Goal: Task Accomplishment & Management: Manage account settings

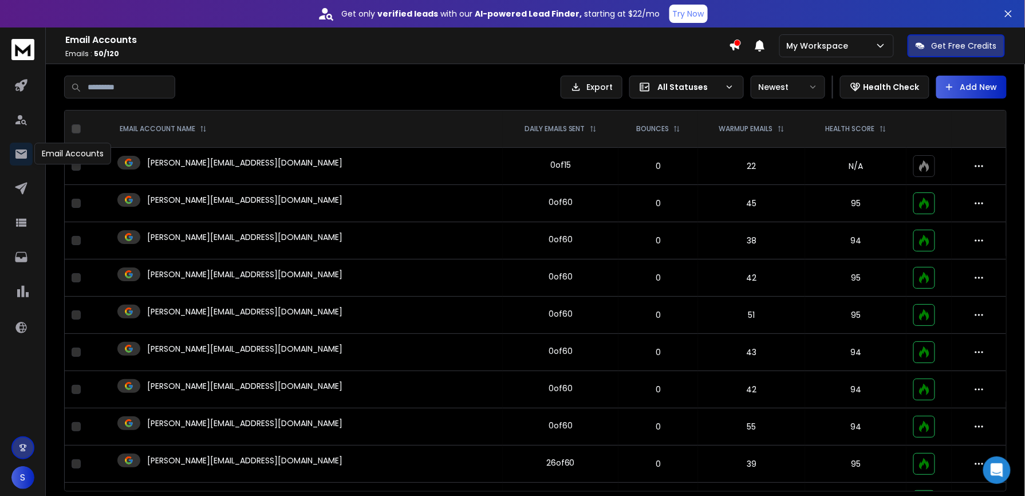
click at [22, 159] on icon at bounding box center [21, 154] width 14 height 14
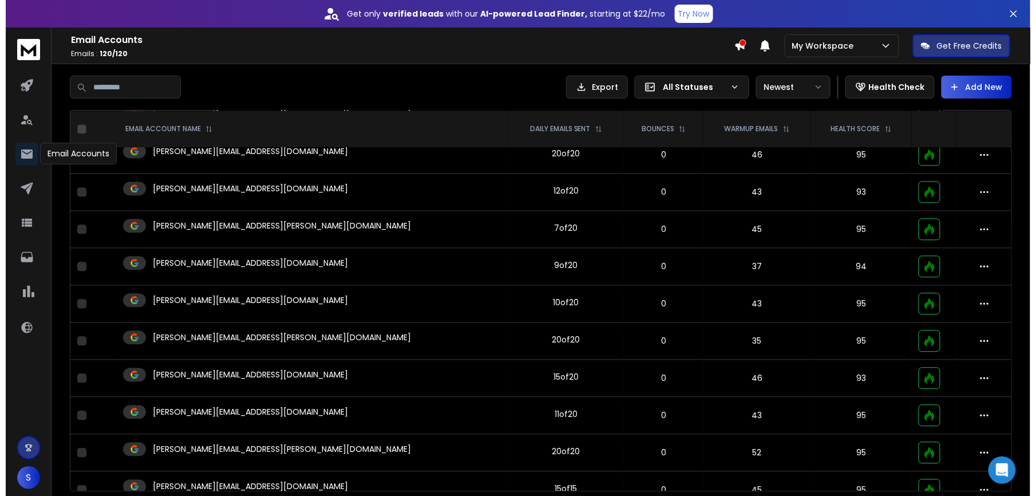
scroll to position [867, 0]
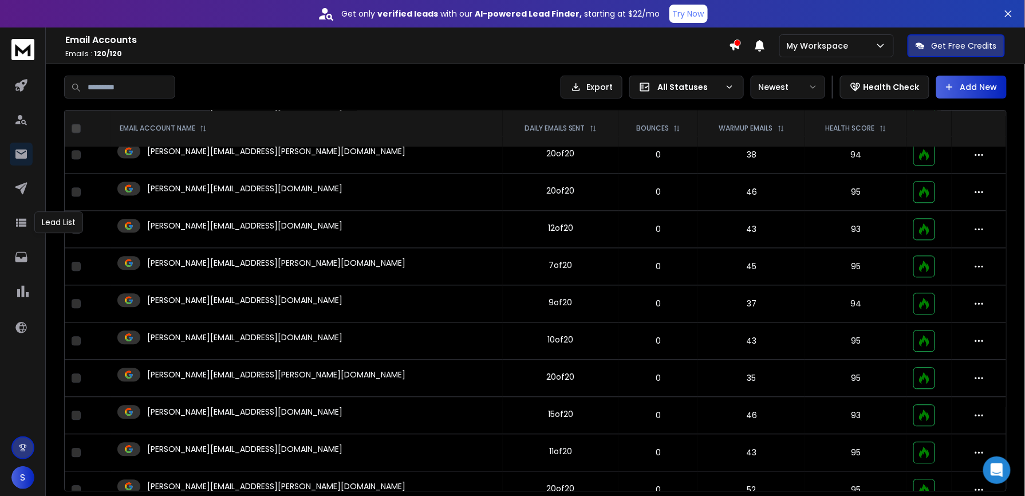
click at [26, 243] on div at bounding box center [23, 209] width 26 height 270
click at [26, 251] on icon at bounding box center [21, 257] width 14 height 14
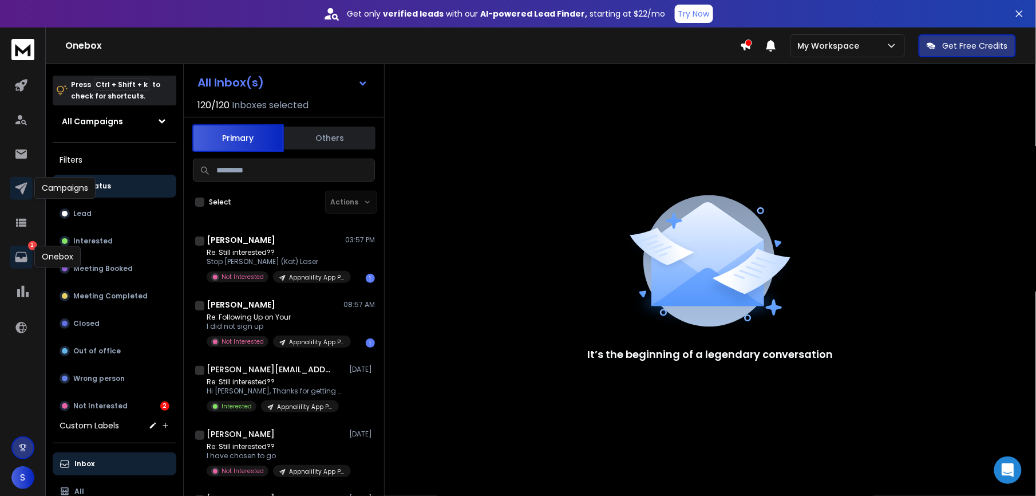
click at [19, 181] on icon at bounding box center [21, 188] width 14 height 14
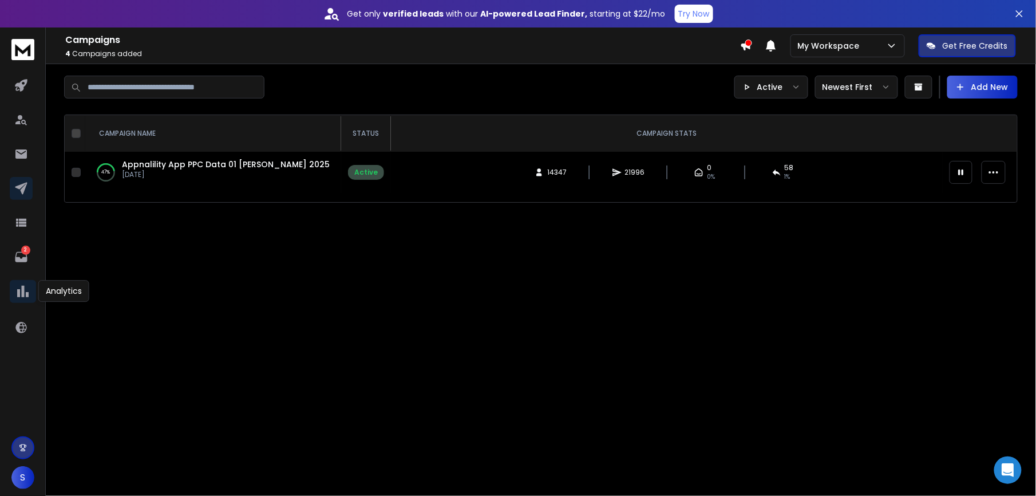
click at [21, 287] on icon at bounding box center [22, 291] width 17 height 17
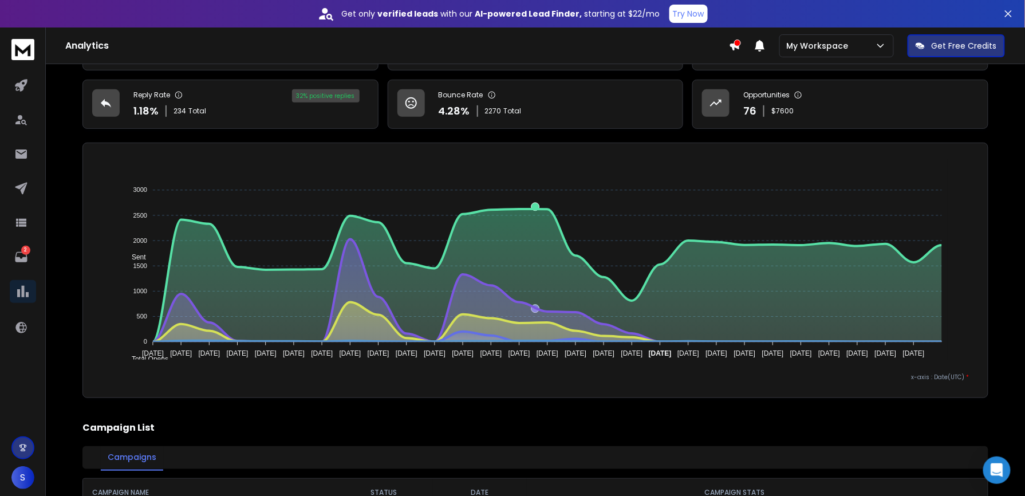
scroll to position [152, 0]
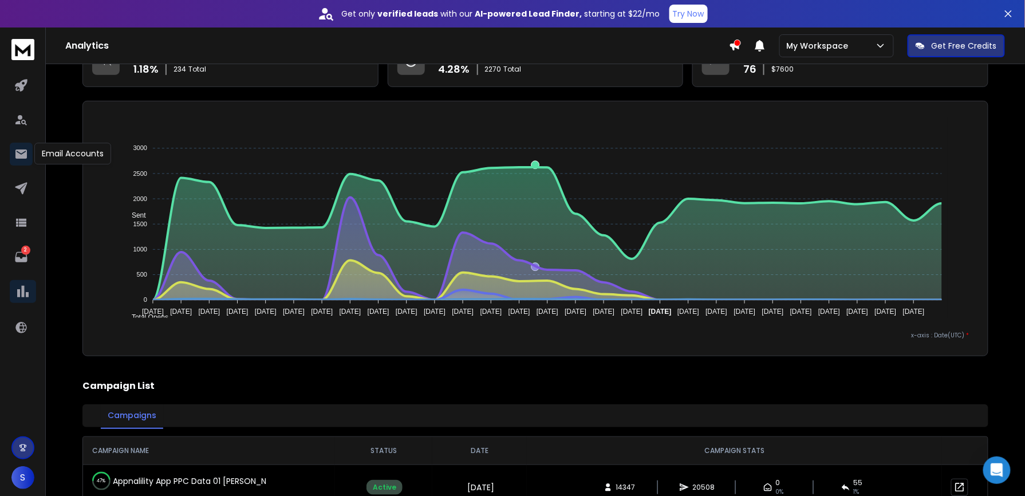
click at [21, 156] on icon at bounding box center [20, 153] width 11 height 9
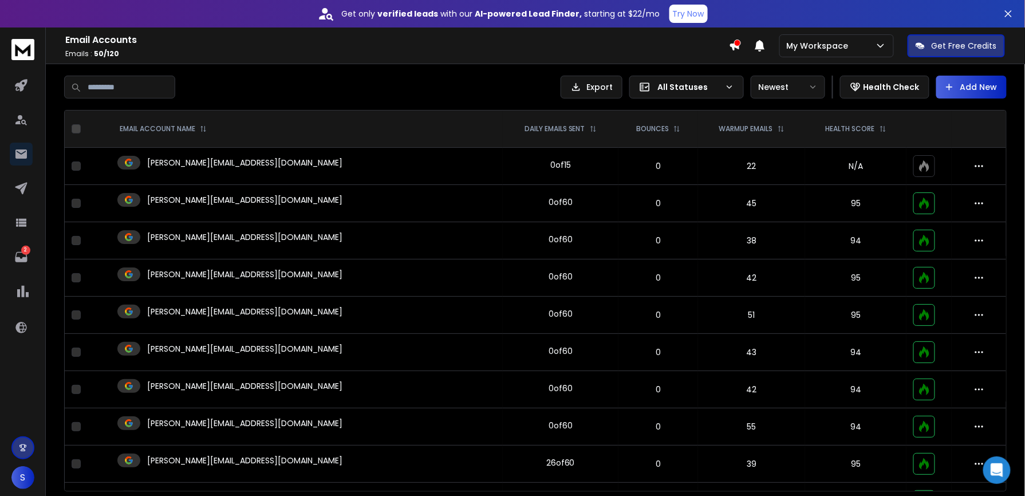
click at [196, 163] on p "[PERSON_NAME][EMAIL_ADDRESS][DOMAIN_NAME]" at bounding box center [244, 162] width 195 height 11
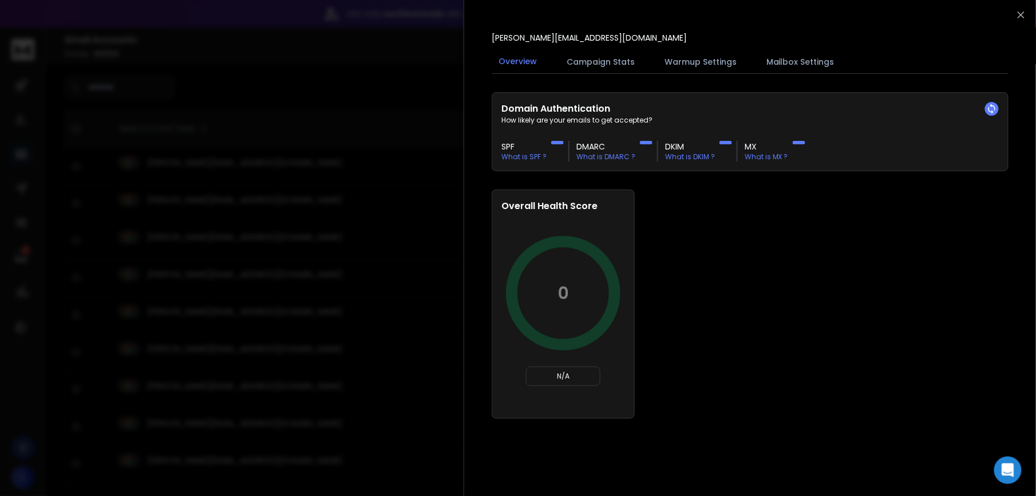
click at [717, 57] on button "Warmup Settings" at bounding box center [701, 61] width 86 height 25
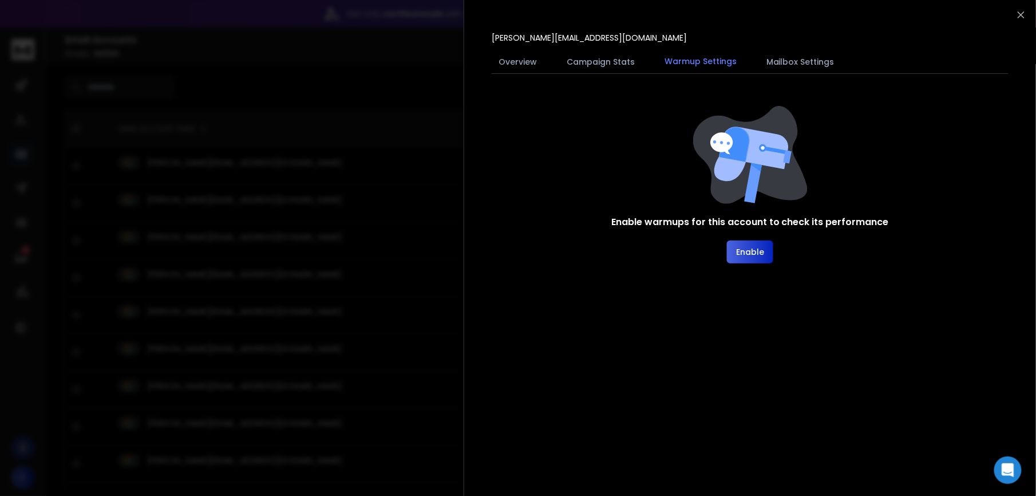
click at [747, 264] on div "[PERSON_NAME][EMAIL_ADDRESS][DOMAIN_NAME] Overview Campaign Stats Warmup Settin…" at bounding box center [750, 148] width 544 height 268
click at [756, 243] on button "Enable" at bounding box center [750, 251] width 46 height 23
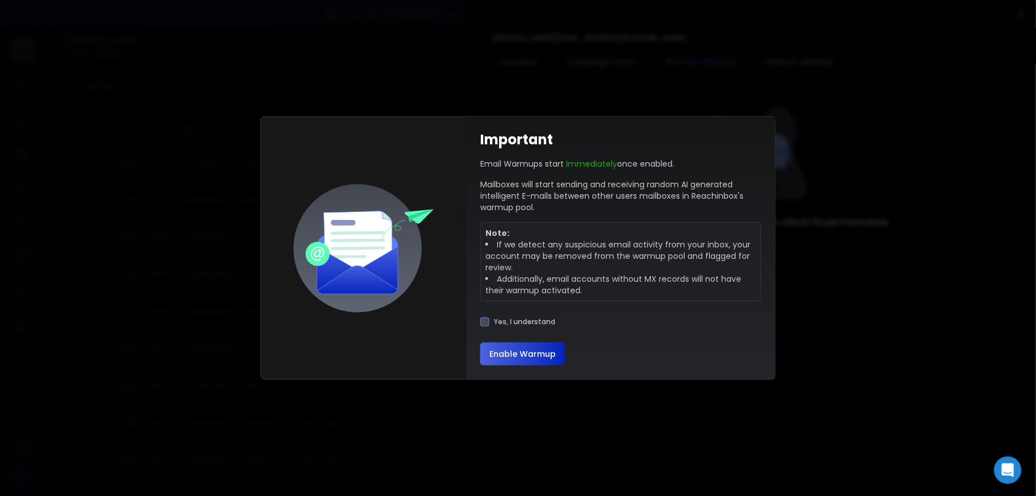
click at [486, 321] on button "Yes, I understand" at bounding box center [484, 321] width 9 height 9
click at [500, 348] on button "Enable Warmup" at bounding box center [522, 353] width 85 height 23
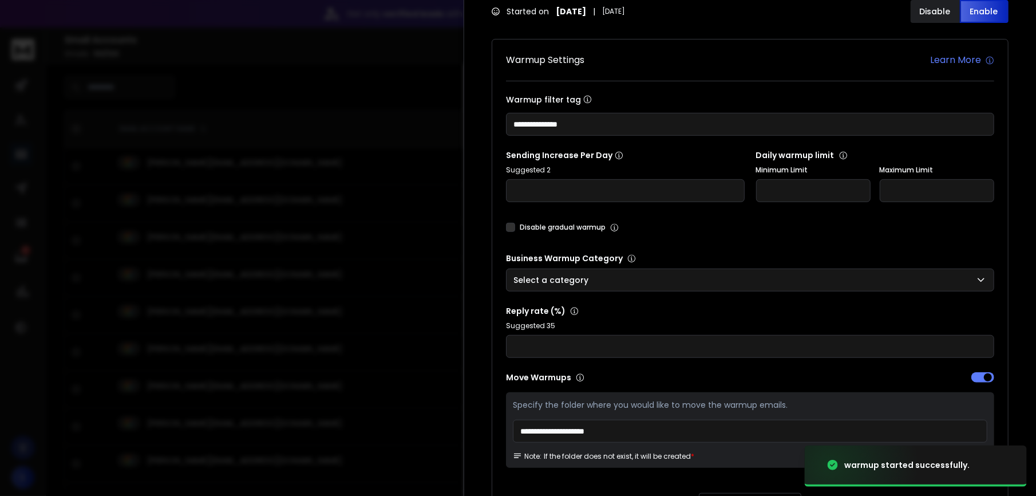
scroll to position [214, 0]
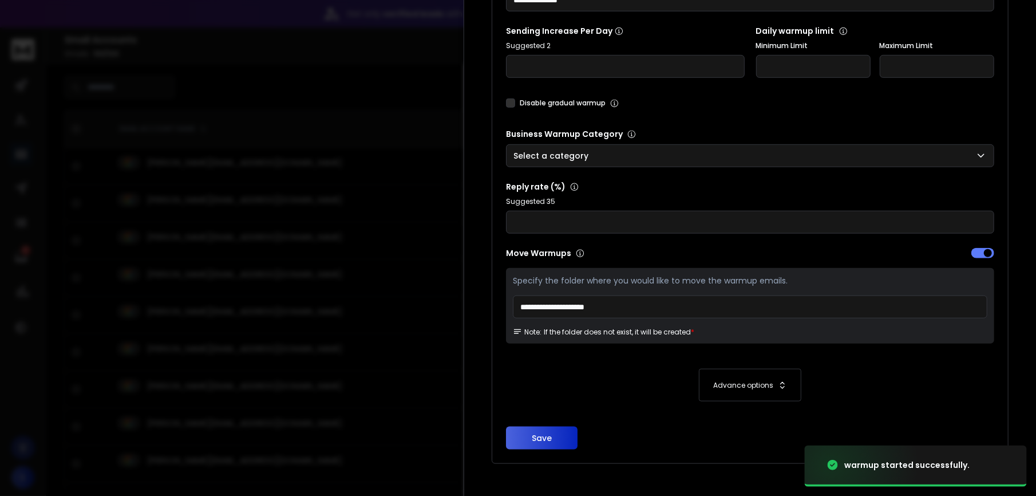
click at [528, 445] on button "Save" at bounding box center [542, 437] width 72 height 23
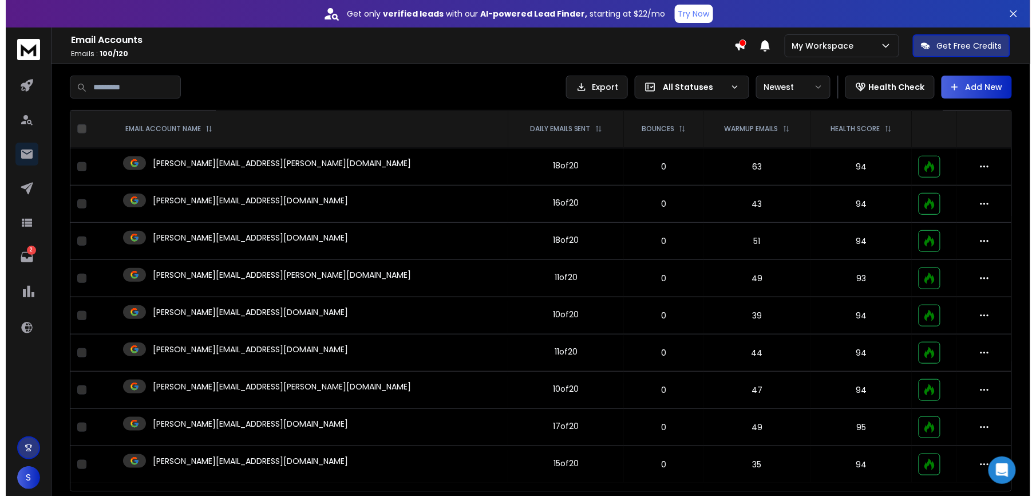
scroll to position [3423, 0]
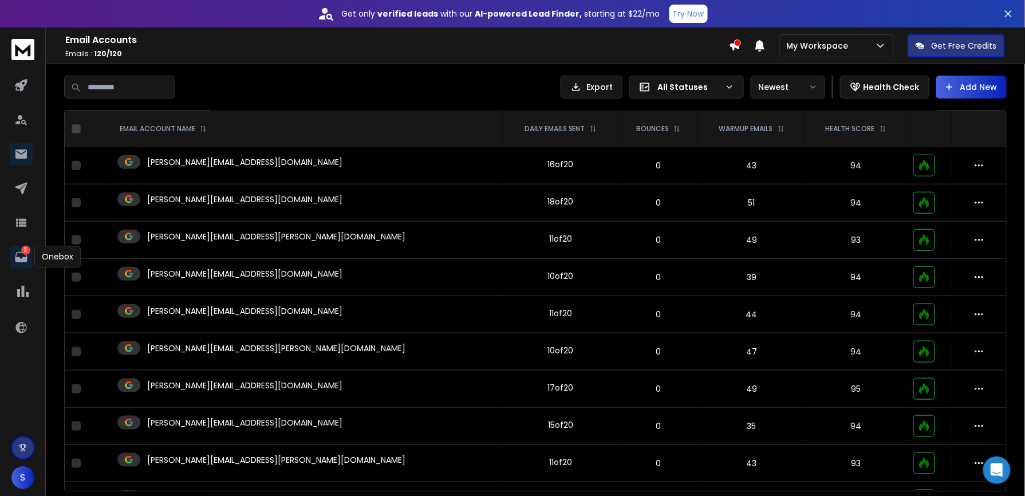
click at [16, 255] on icon at bounding box center [21, 257] width 12 height 10
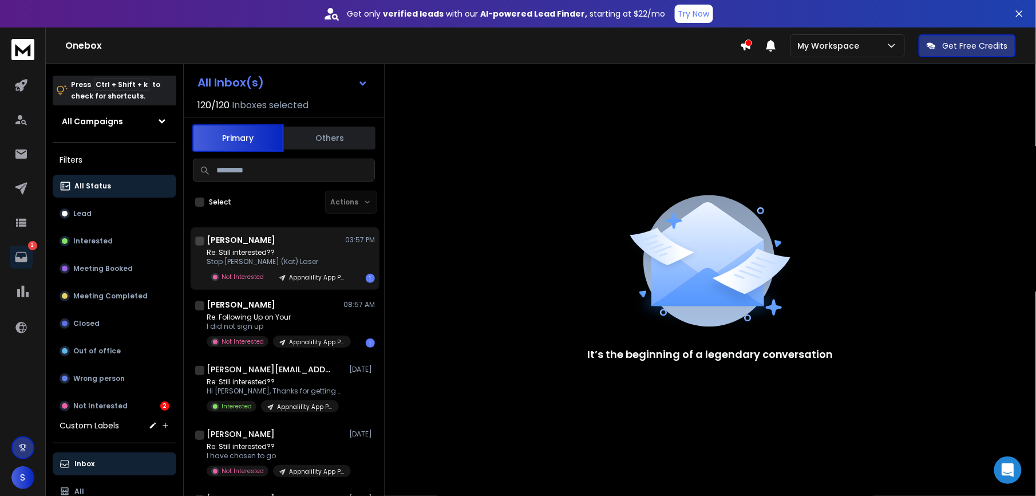
click at [258, 262] on p "Stop [PERSON_NAME] (Kat) Laser" at bounding box center [275, 261] width 137 height 9
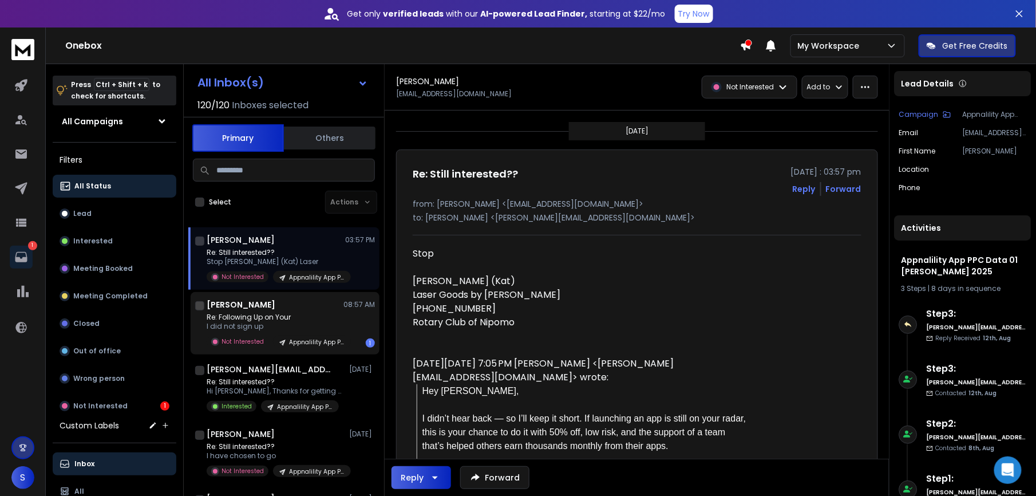
click at [287, 307] on div "[PERSON_NAME] 08:57 AM" at bounding box center [291, 304] width 168 height 11
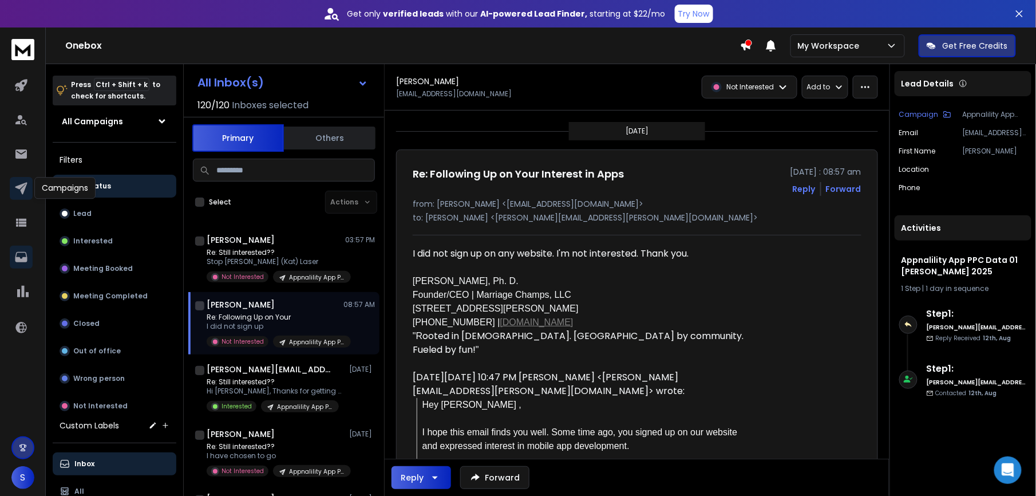
click at [15, 187] on icon at bounding box center [21, 188] width 12 height 12
